Goal: Task Accomplishment & Management: Manage account settings

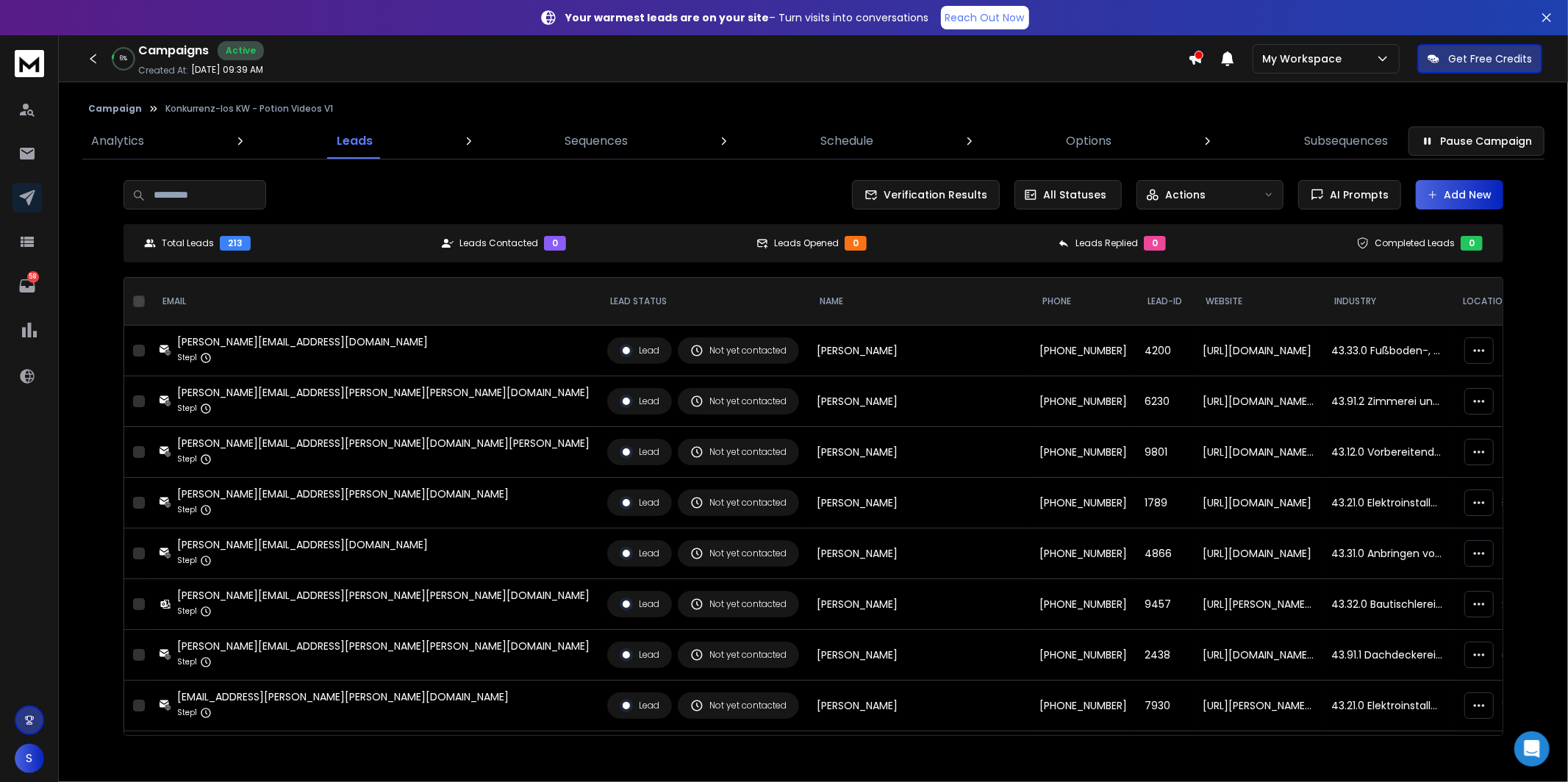
scroll to position [10418, 0]
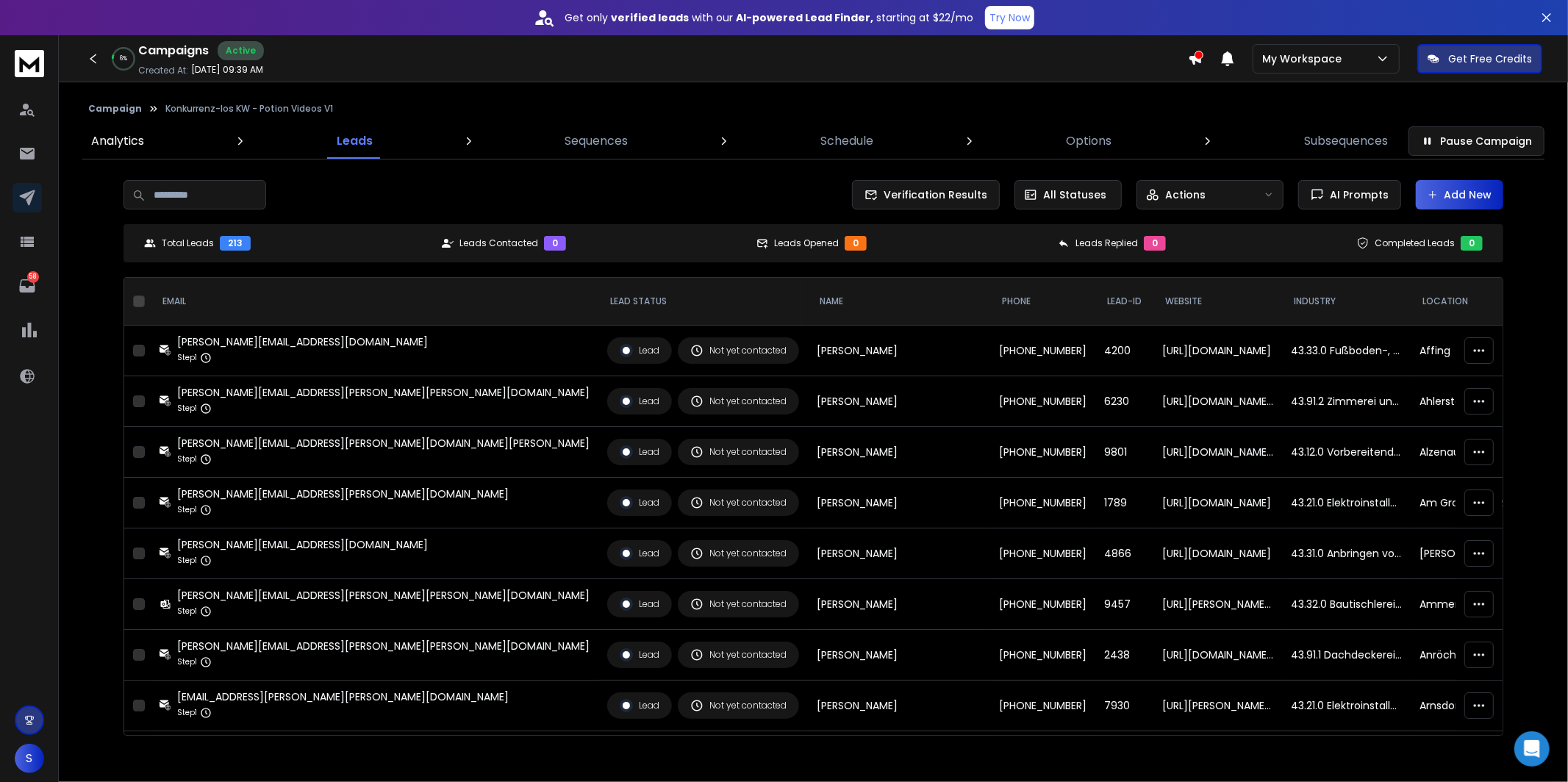
click at [133, 140] on p "Analytics" at bounding box center [117, 141] width 53 height 17
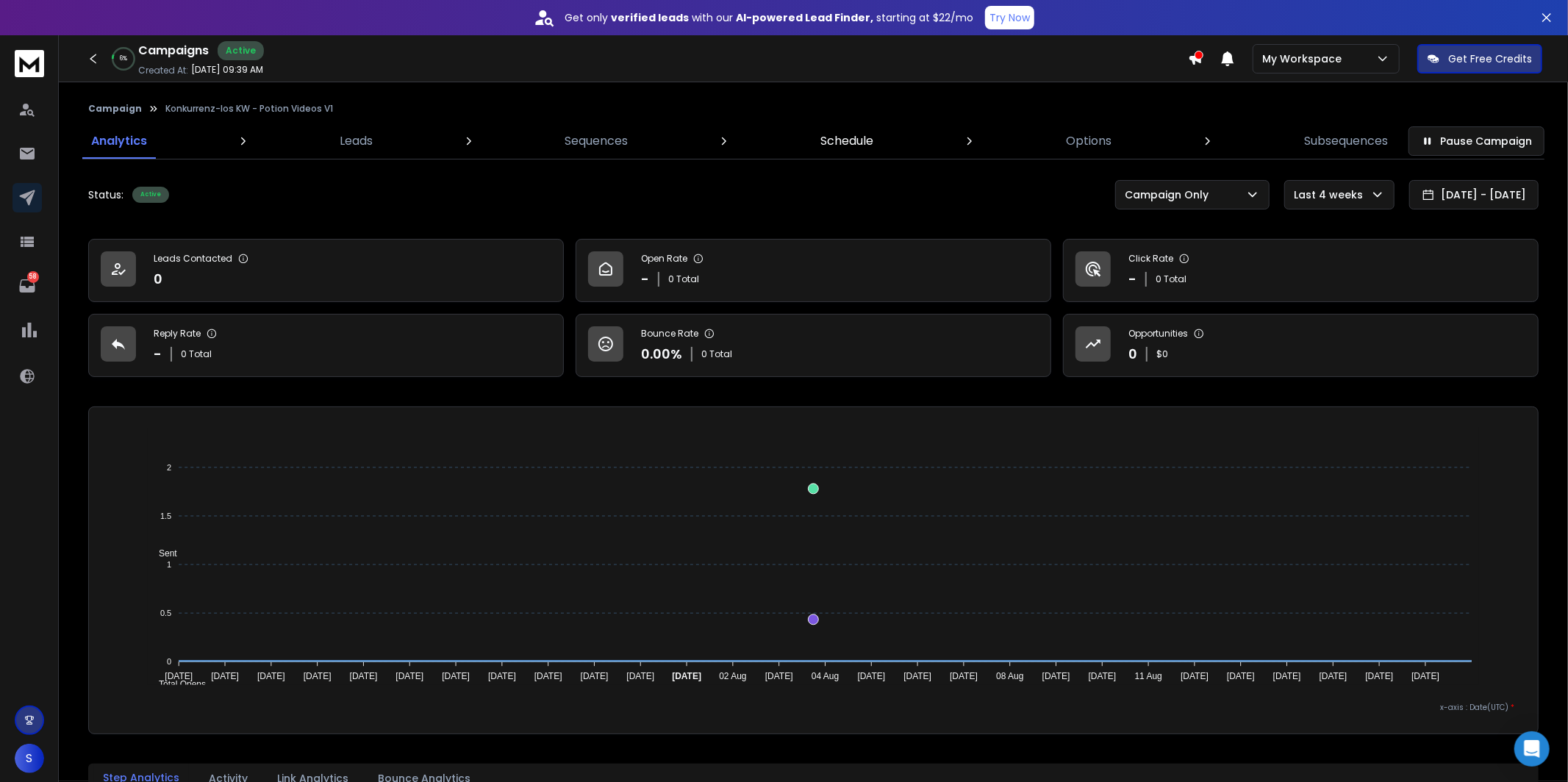
click at [852, 138] on p "Schedule" at bounding box center [846, 141] width 53 height 17
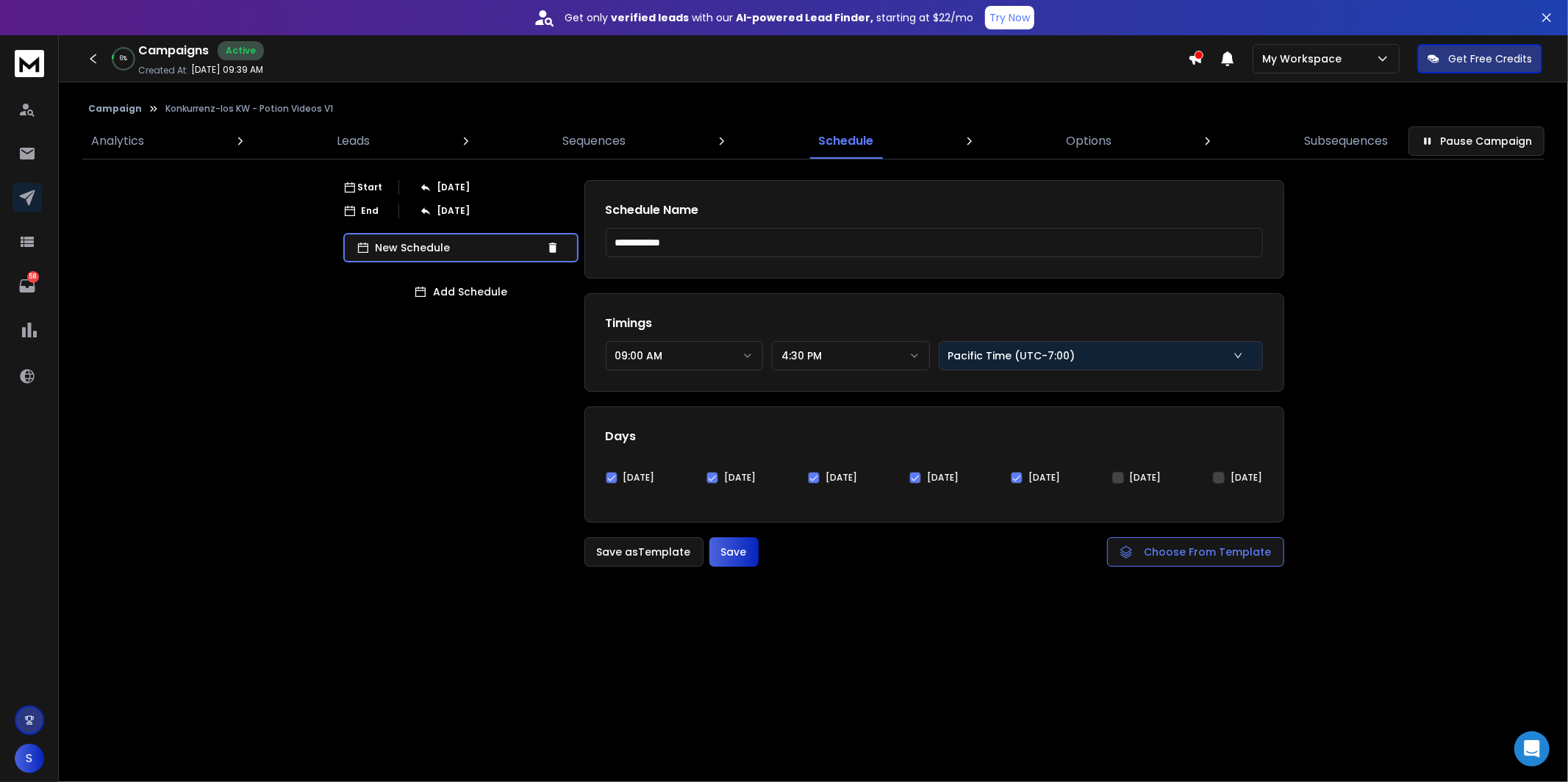
click at [1098, 359] on div "Pacific Time (UTC-7:00)" at bounding box center [1082, 355] width 269 height 15
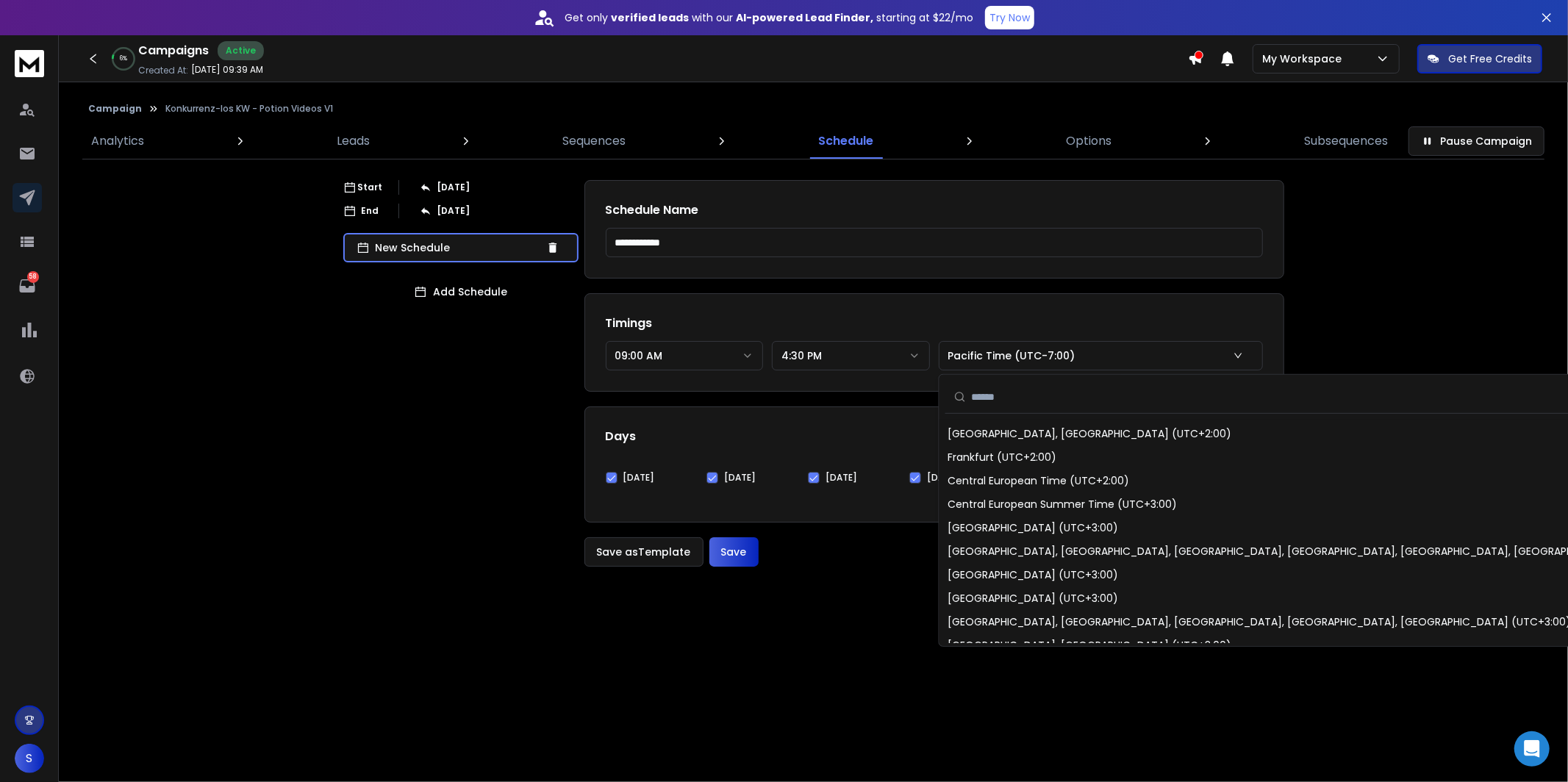
scroll to position [807, 0]
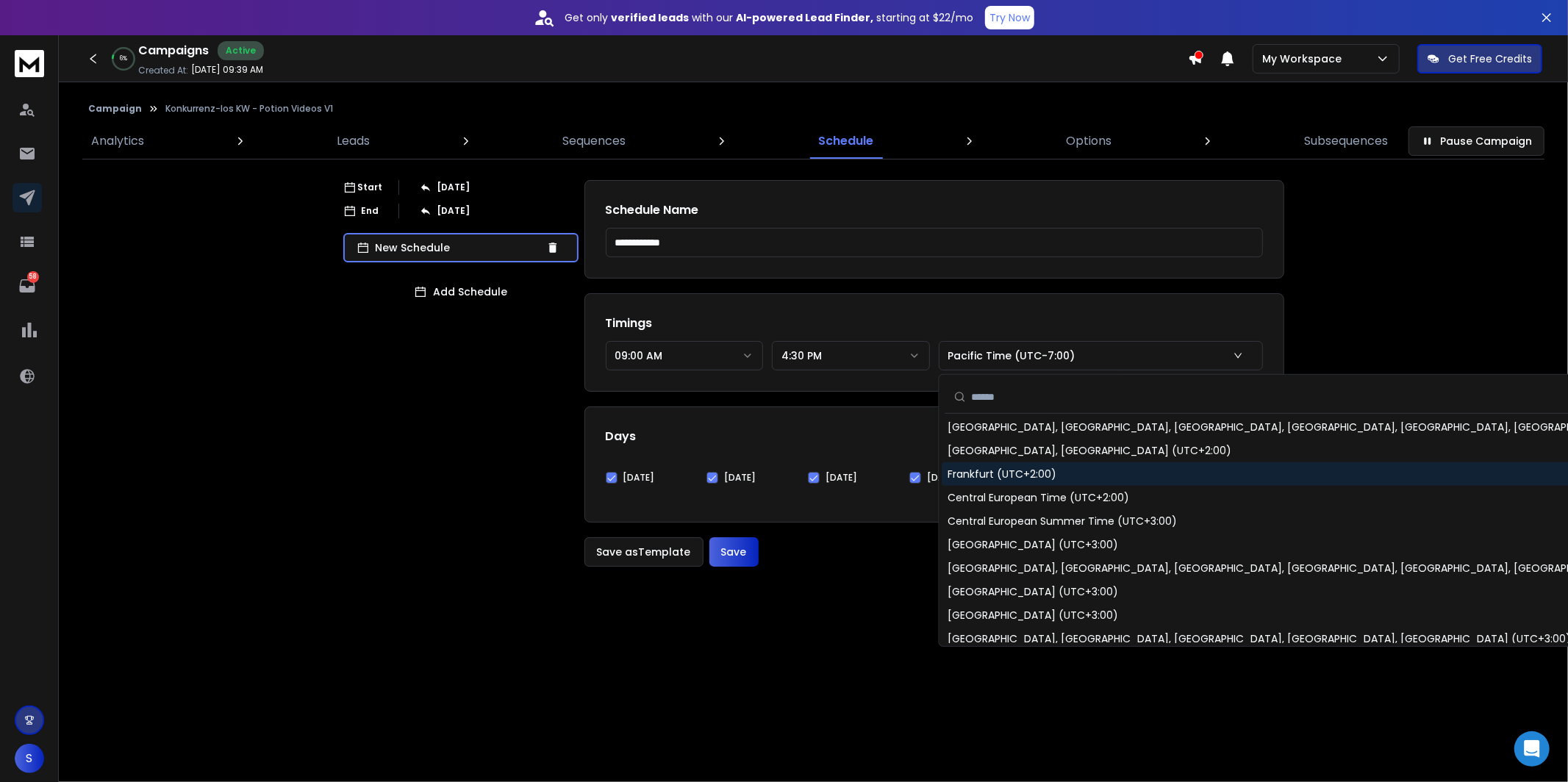
click at [1021, 472] on div "Frankfurt (UTC+2:00)" at bounding box center [1002, 474] width 109 height 15
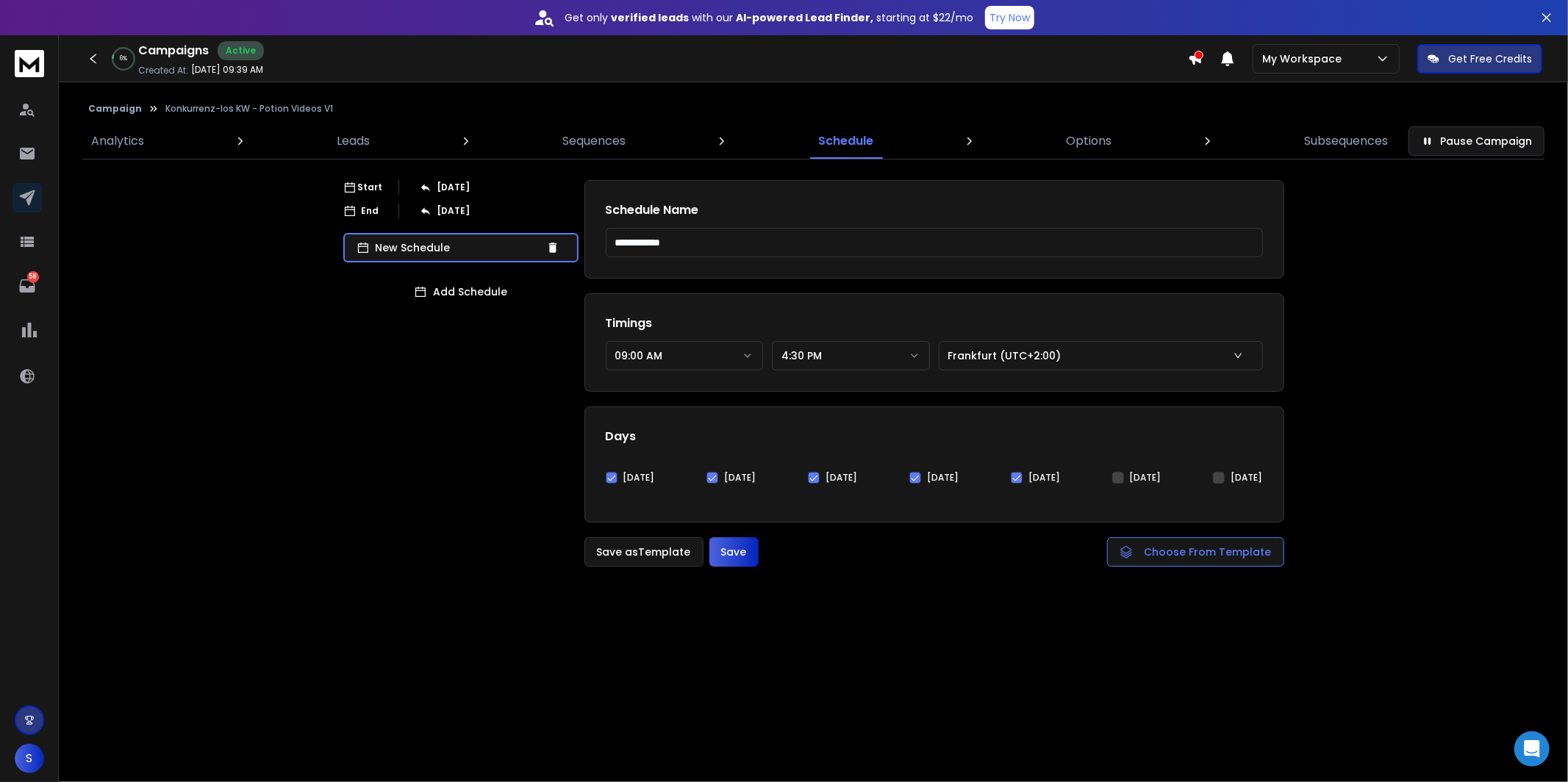
click at [742, 554] on button "Save" at bounding box center [734, 551] width 49 height 29
click at [129, 139] on p "Analytics" at bounding box center [117, 141] width 53 height 17
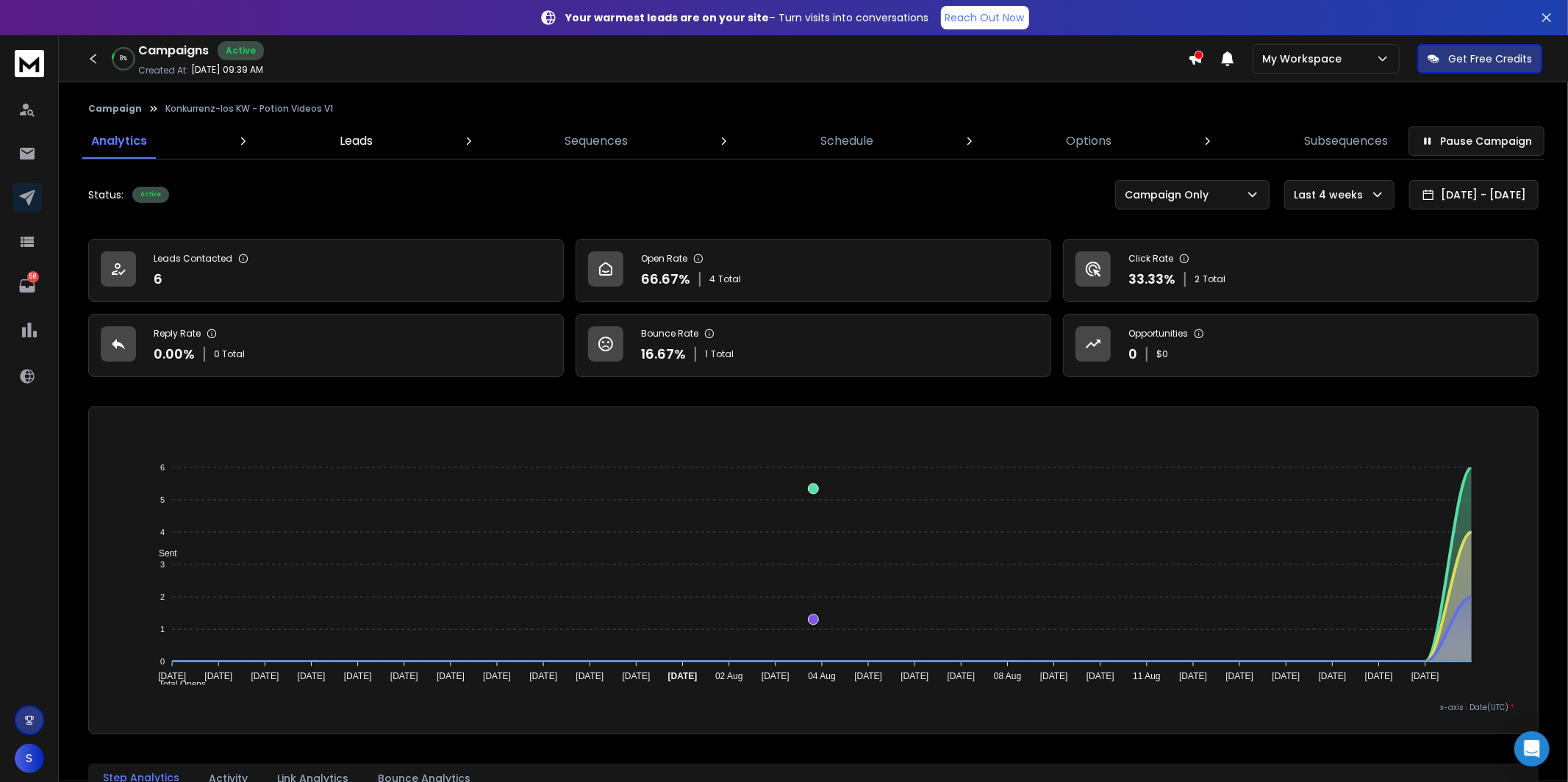
click at [345, 139] on p "Leads" at bounding box center [356, 141] width 33 height 17
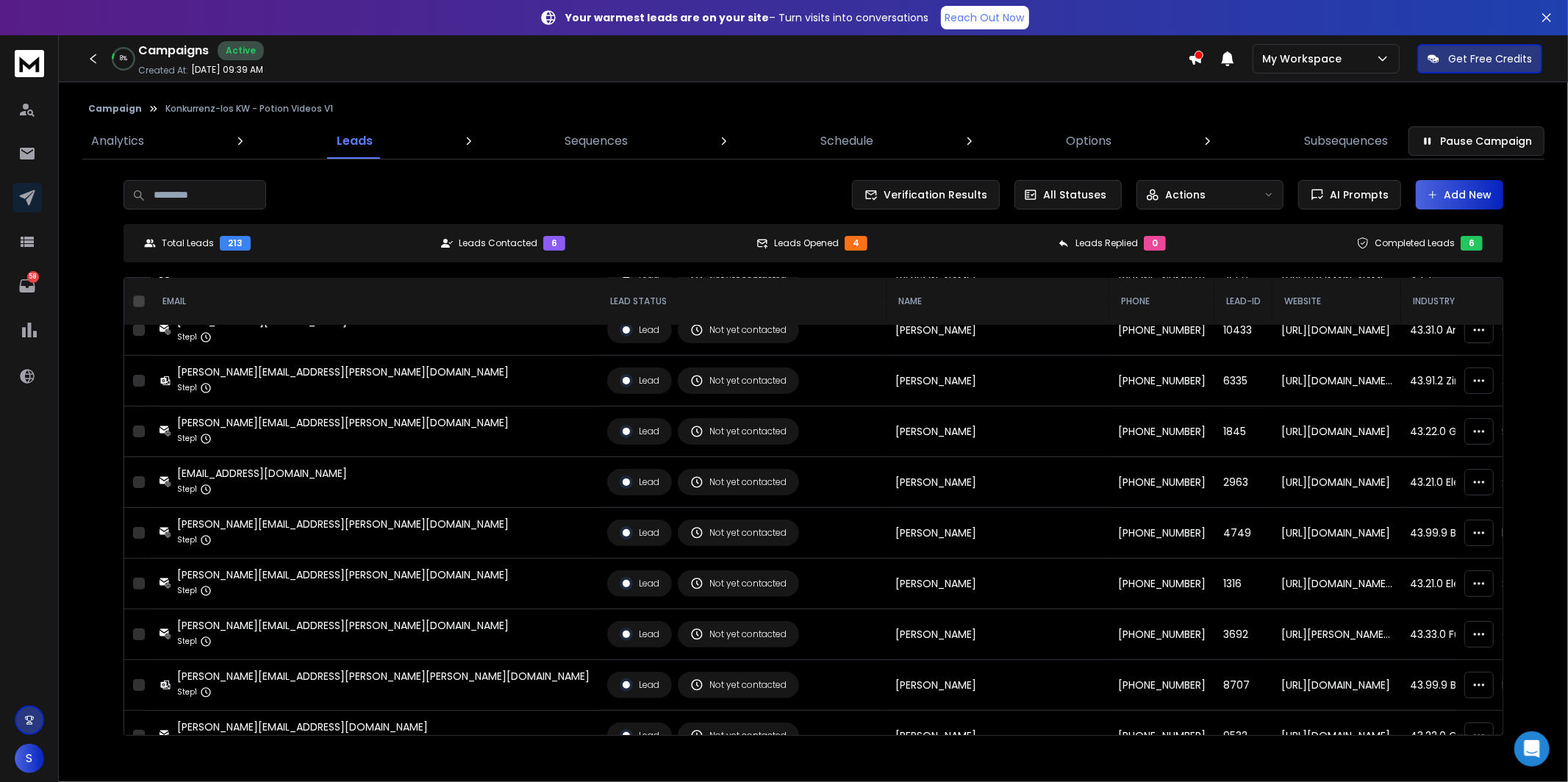
scroll to position [10418, 0]
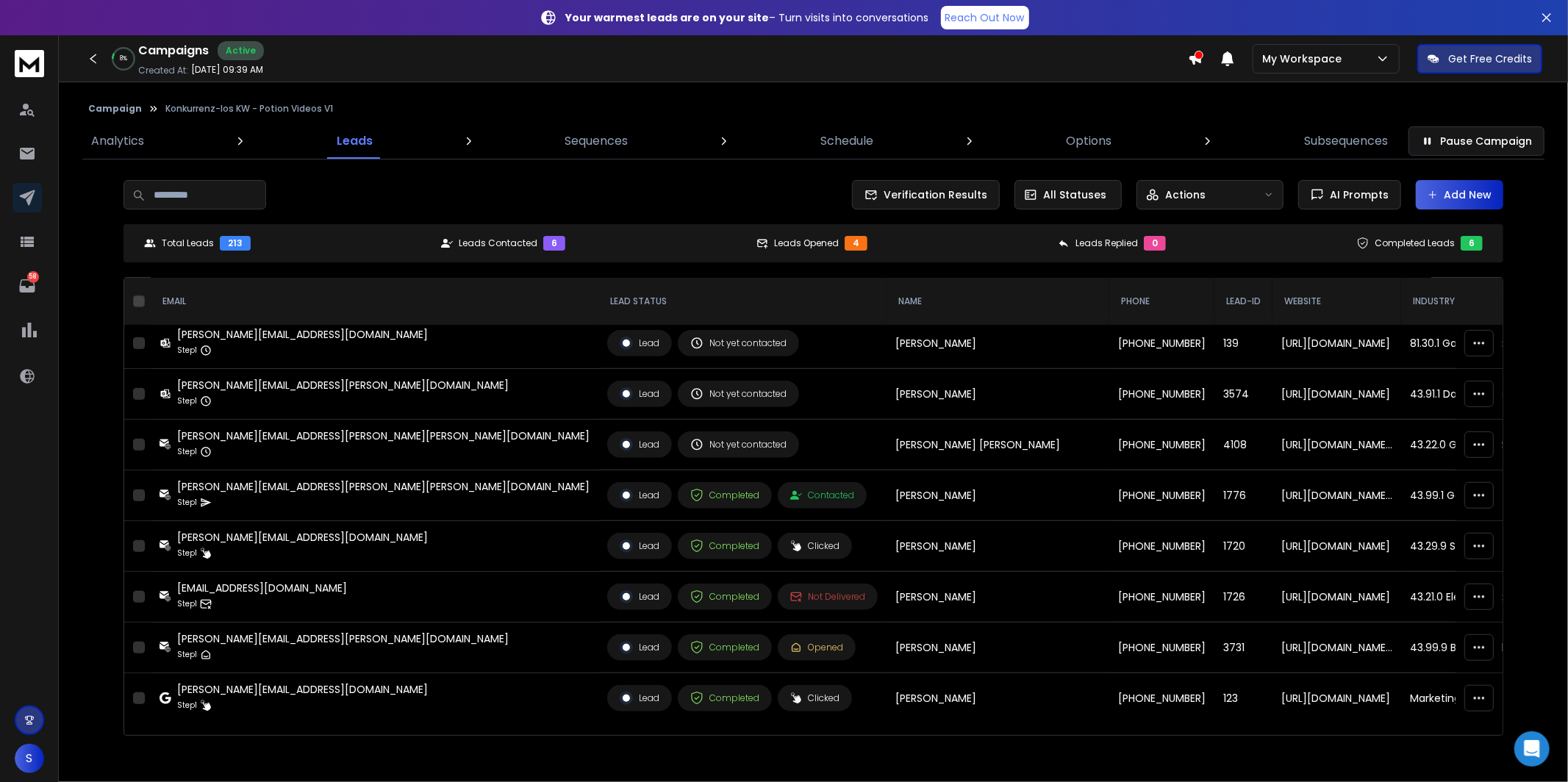
click at [790, 543] on div "Clicked" at bounding box center [814, 546] width 49 height 12
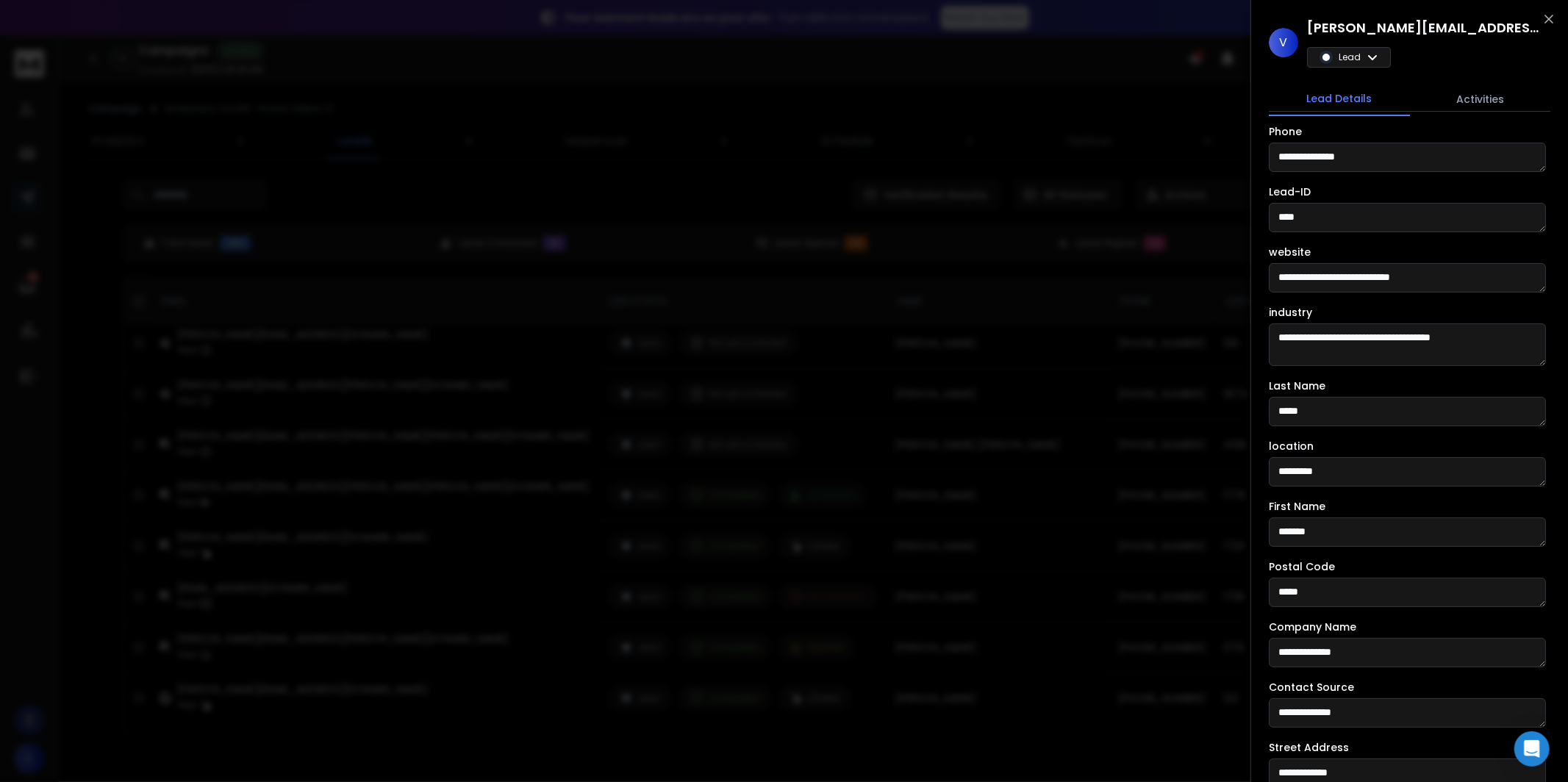
scroll to position [261, 0]
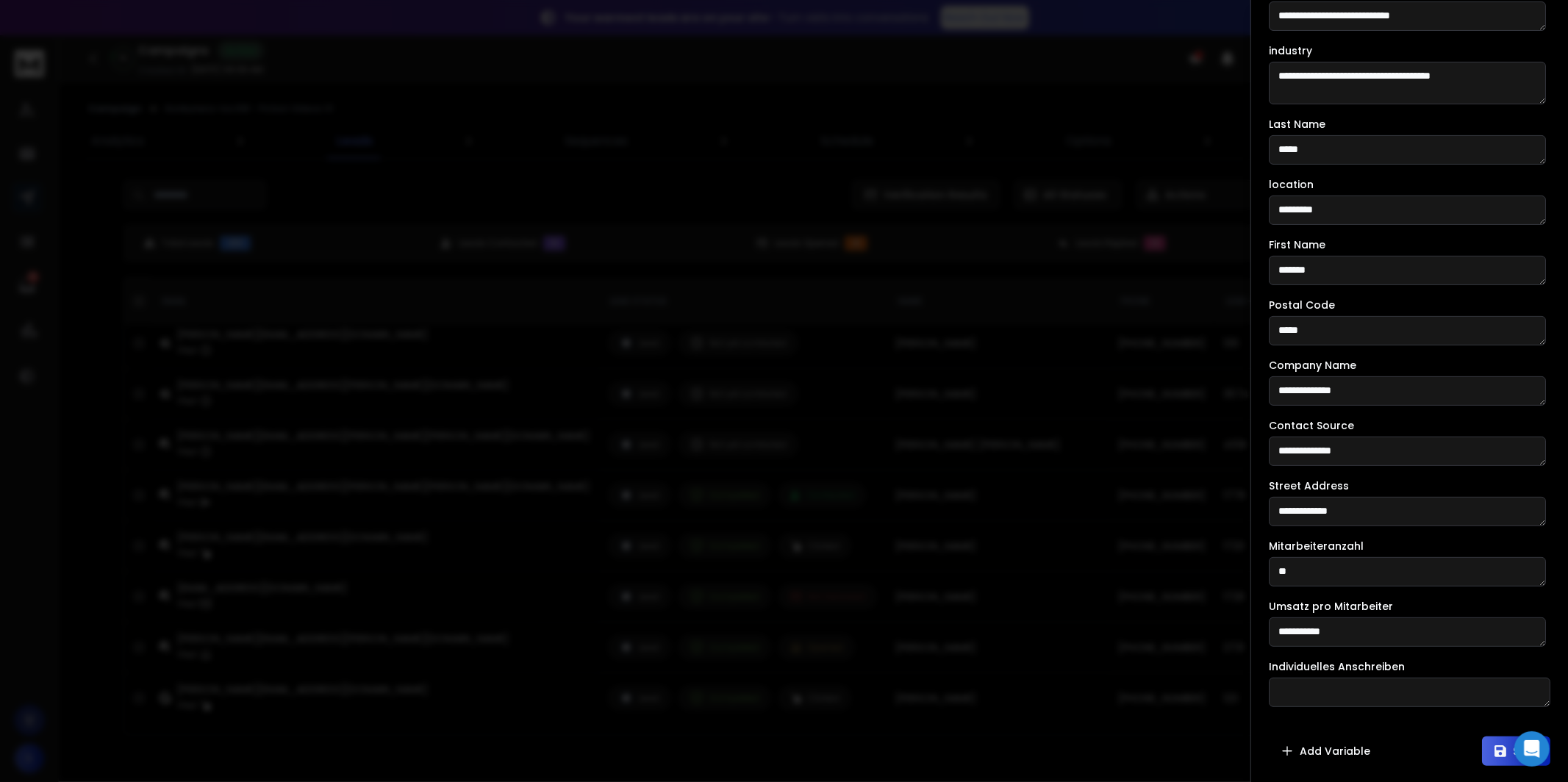
click at [1124, 113] on div at bounding box center [784, 391] width 1568 height 782
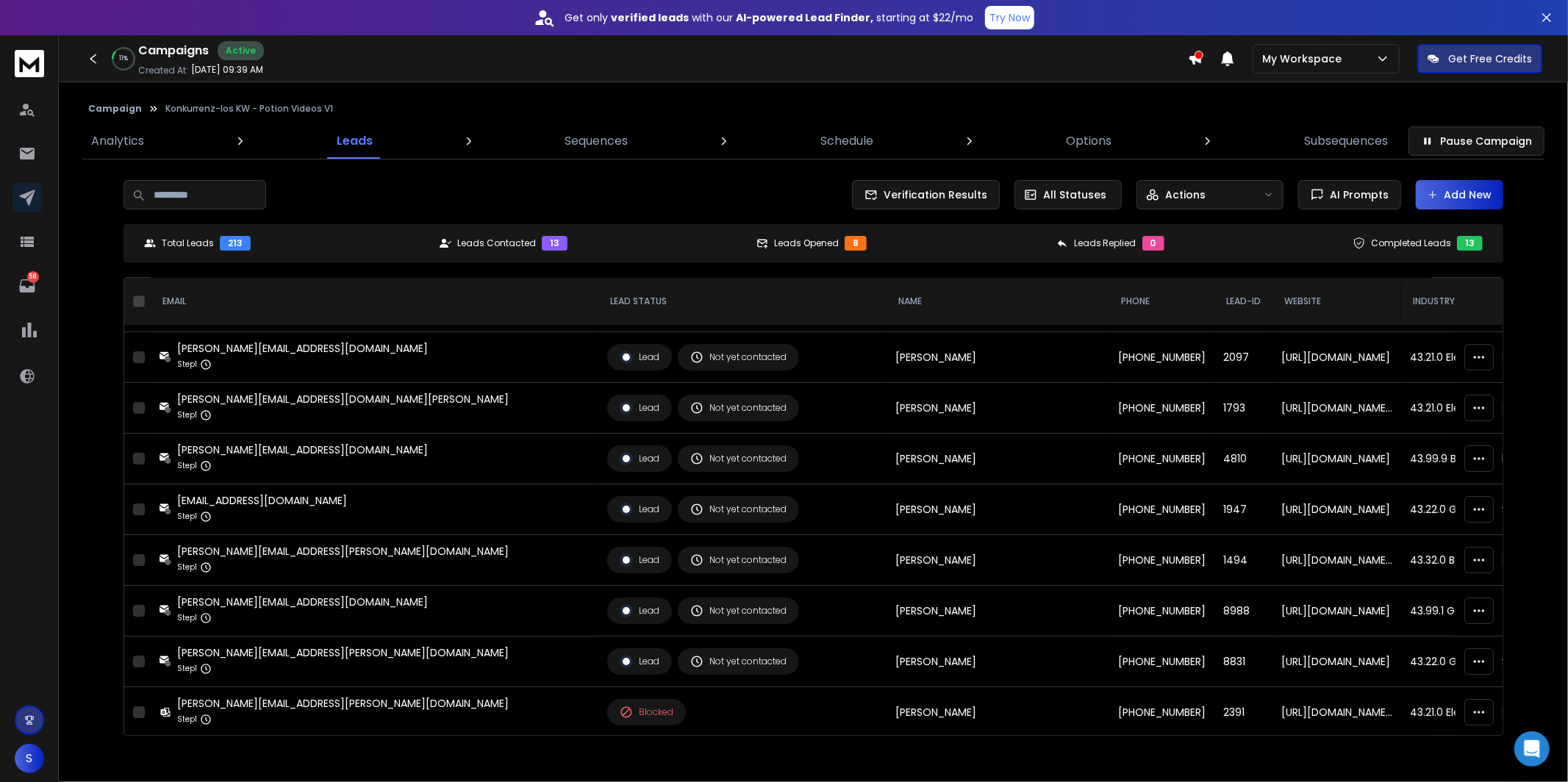
scroll to position [10418, 0]
